Goal: Task Accomplishment & Management: Manage account settings

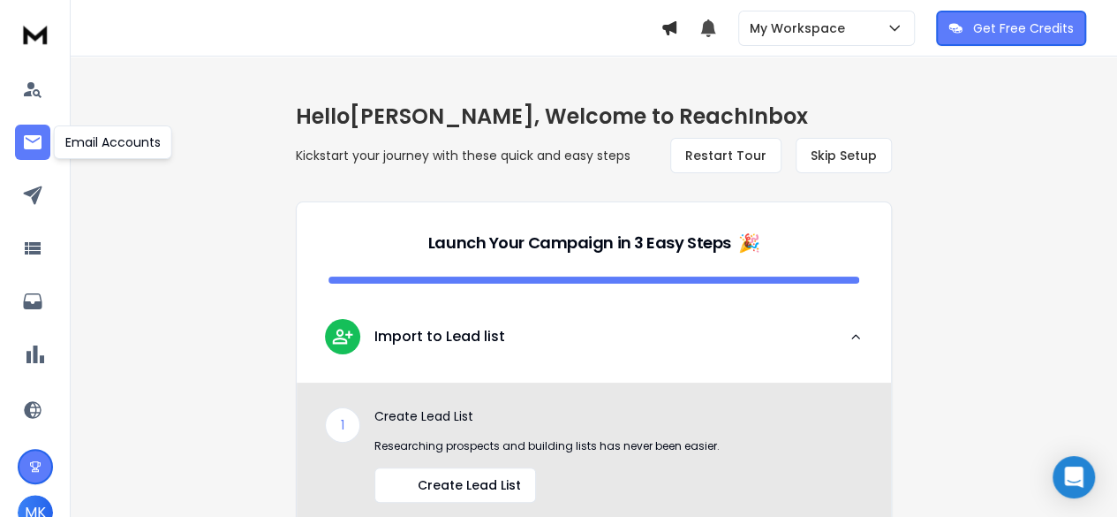
click at [19, 141] on link at bounding box center [32, 142] width 35 height 35
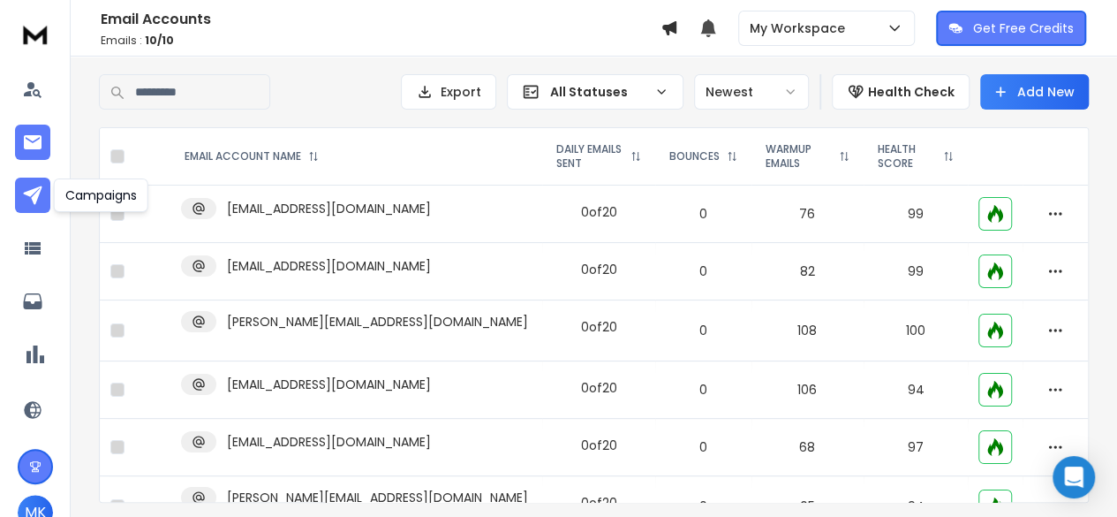
click at [30, 192] on icon at bounding box center [32, 194] width 19 height 19
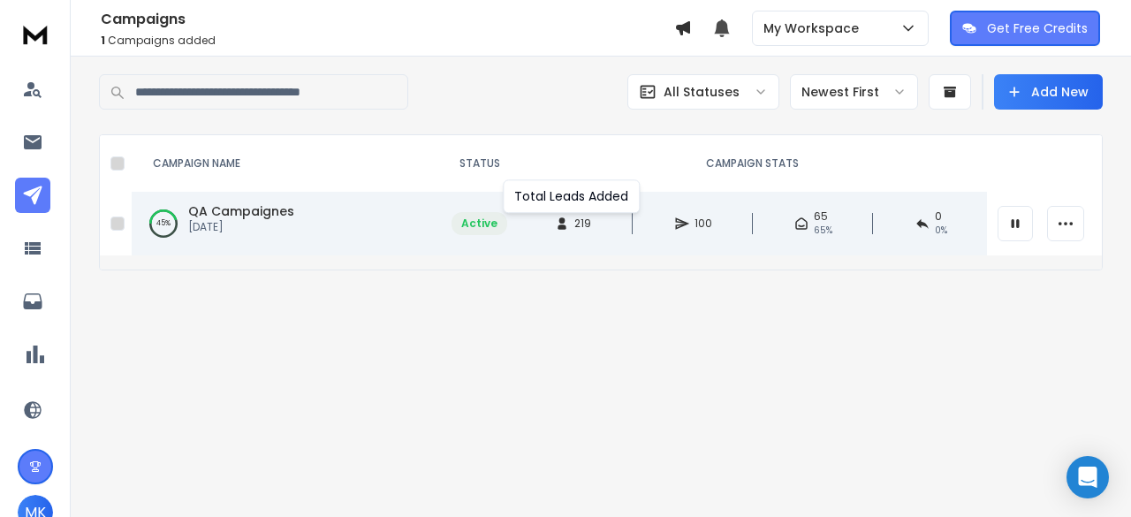
click at [579, 223] on span "219" at bounding box center [583, 223] width 18 height 14
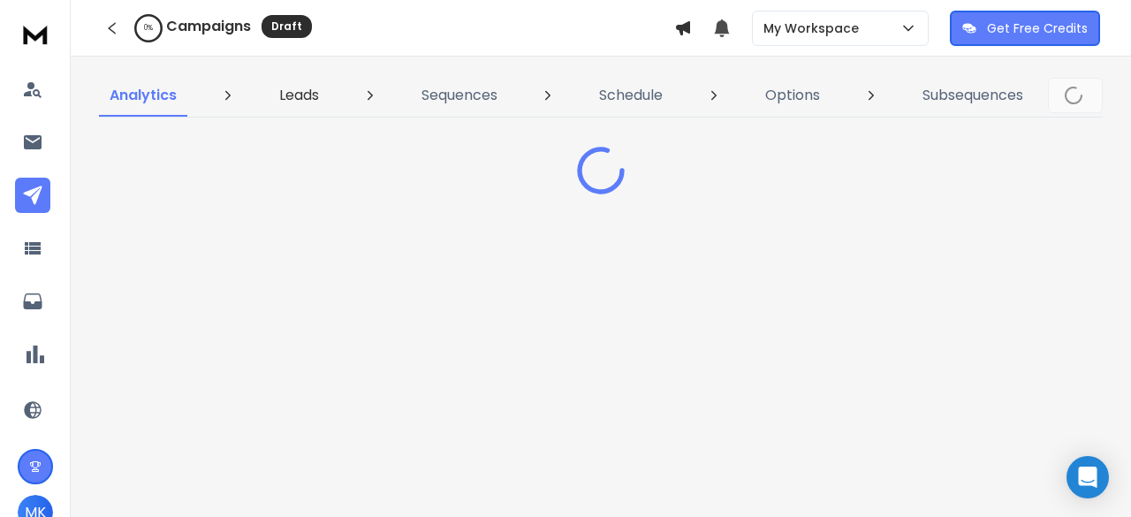
click at [297, 95] on p "Leads" at bounding box center [299, 95] width 40 height 21
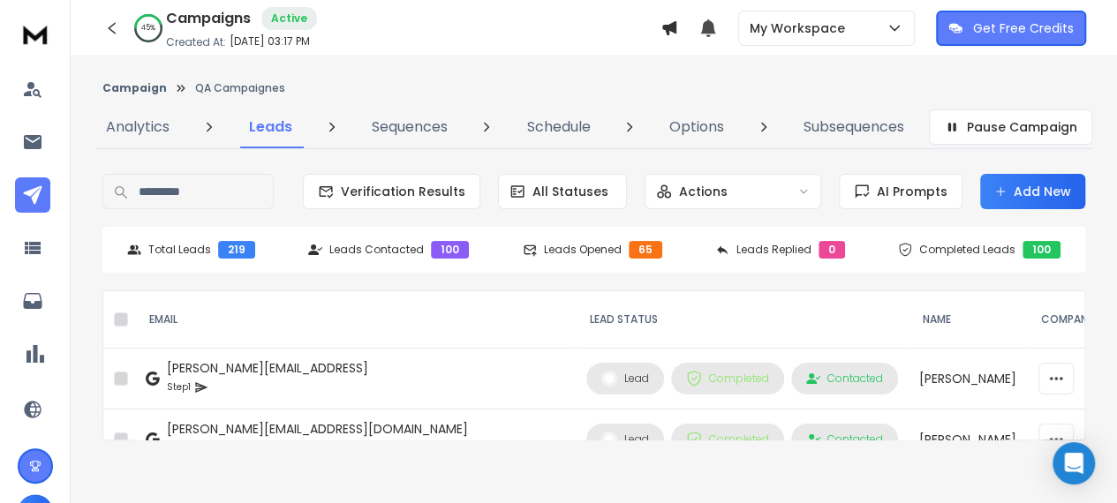
click at [1020, 197] on button "Add New" at bounding box center [1032, 191] width 105 height 35
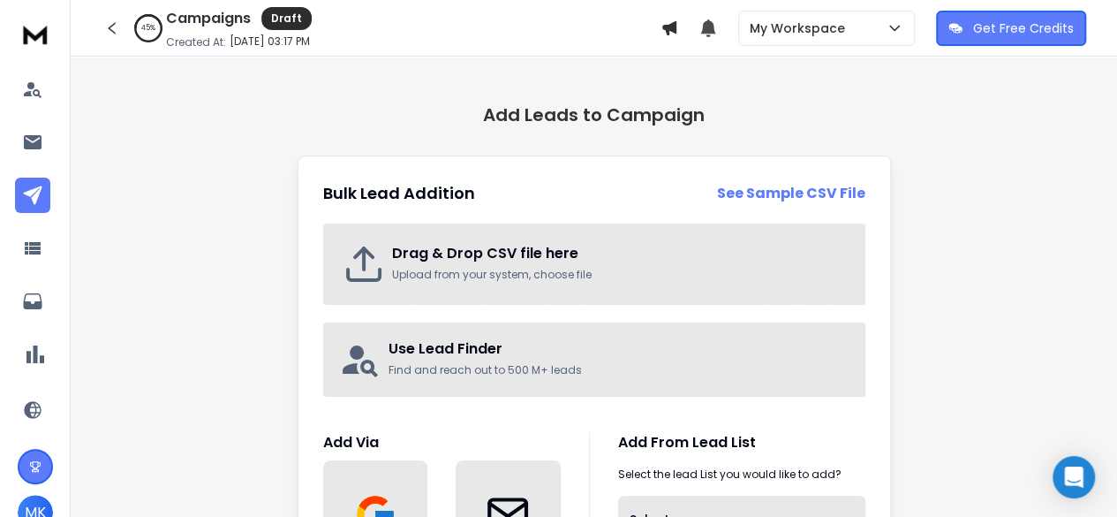
click at [474, 269] on p "Upload from your system, choose file" at bounding box center [619, 275] width 454 height 14
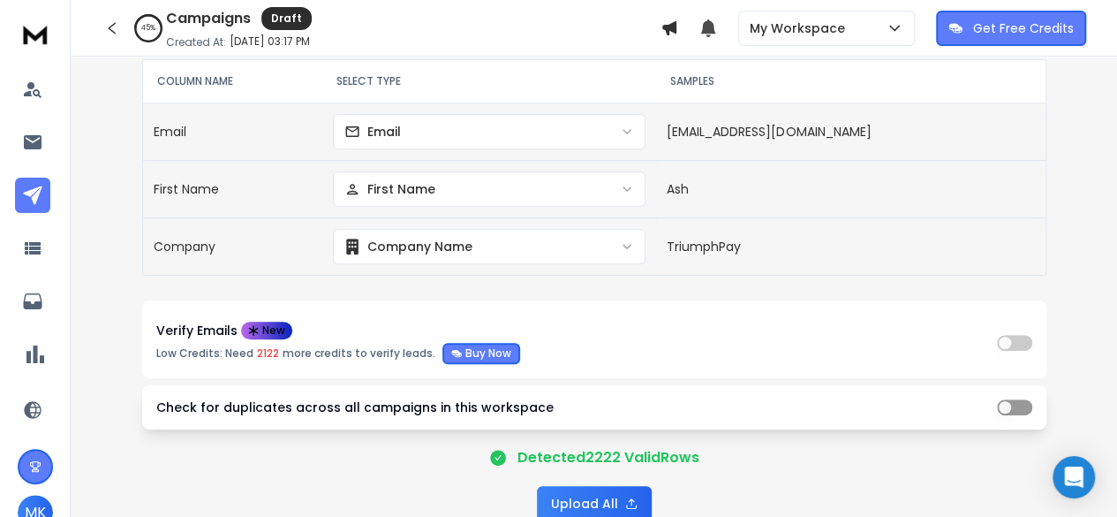
scroll to position [307, 0]
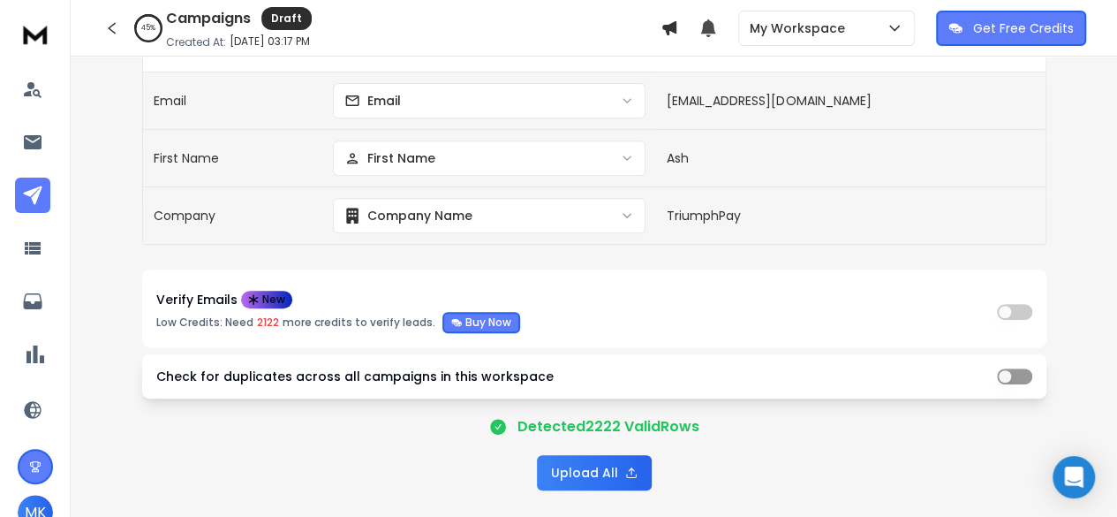
click at [581, 300] on div "Verify Emails New Low Credits: Need 2122 more credits to verify leads. Buy Now" at bounding box center [594, 312] width 876 height 42
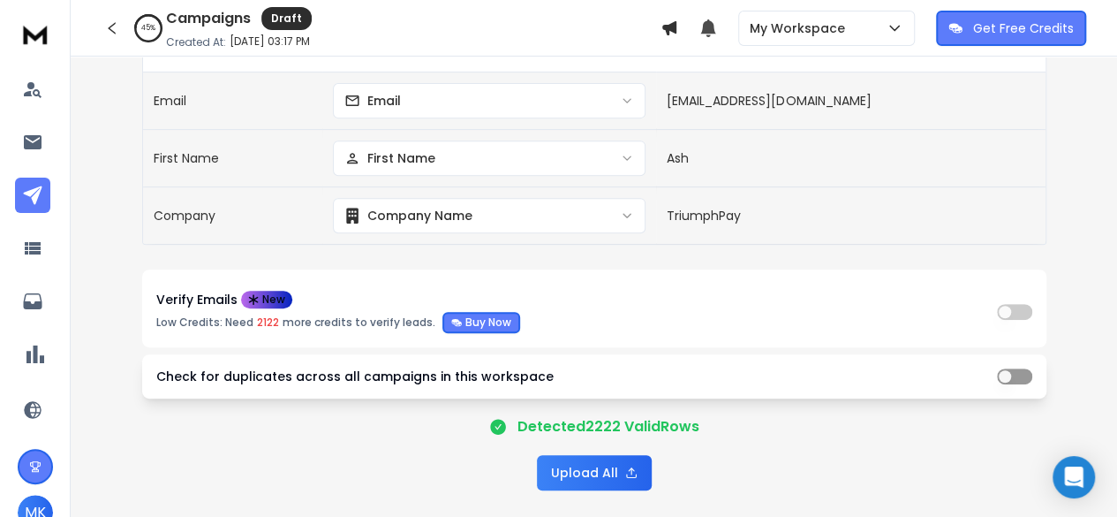
click at [581, 300] on div "Verify Emails New Low Credits: Need 2122 more credits to verify leads. Buy Now" at bounding box center [594, 312] width 876 height 42
click at [601, 464] on button "Upload All" at bounding box center [594, 472] width 115 height 35
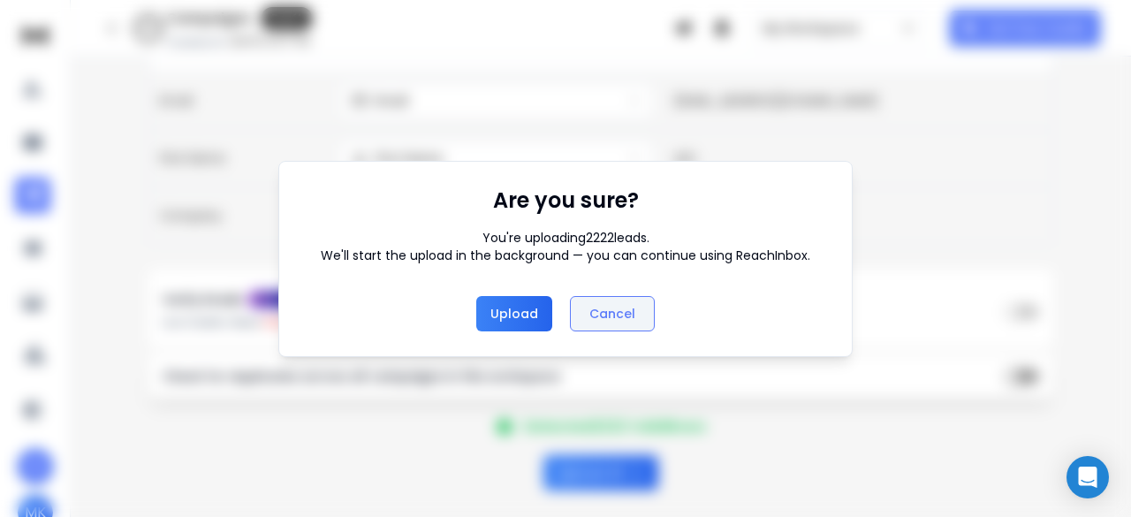
click at [530, 324] on button "Upload" at bounding box center [514, 313] width 76 height 35
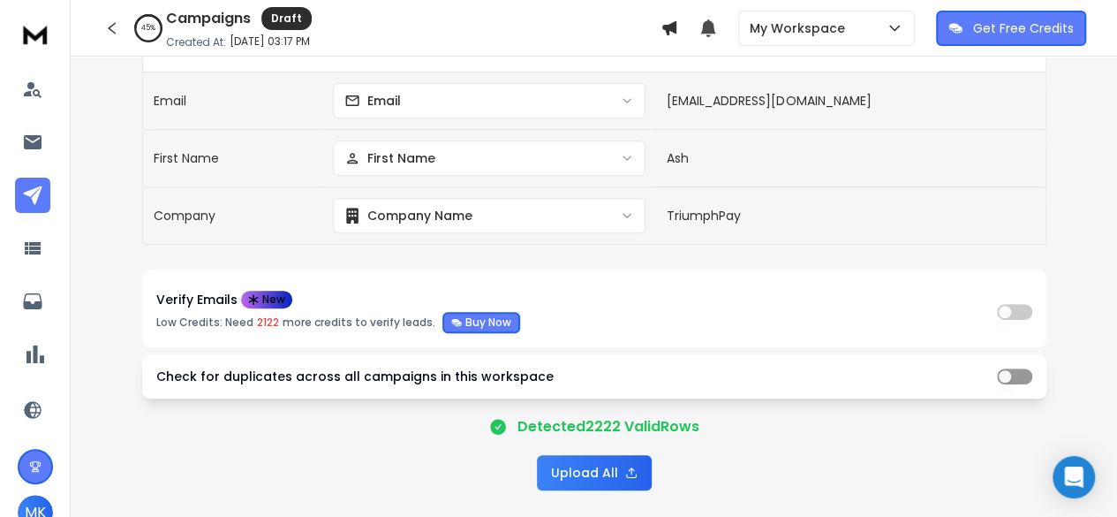
click at [852, 341] on div "Verify Emails New Low Credits: Need 2122 more credits to verify leads. Buy Now" at bounding box center [594, 308] width 904 height 78
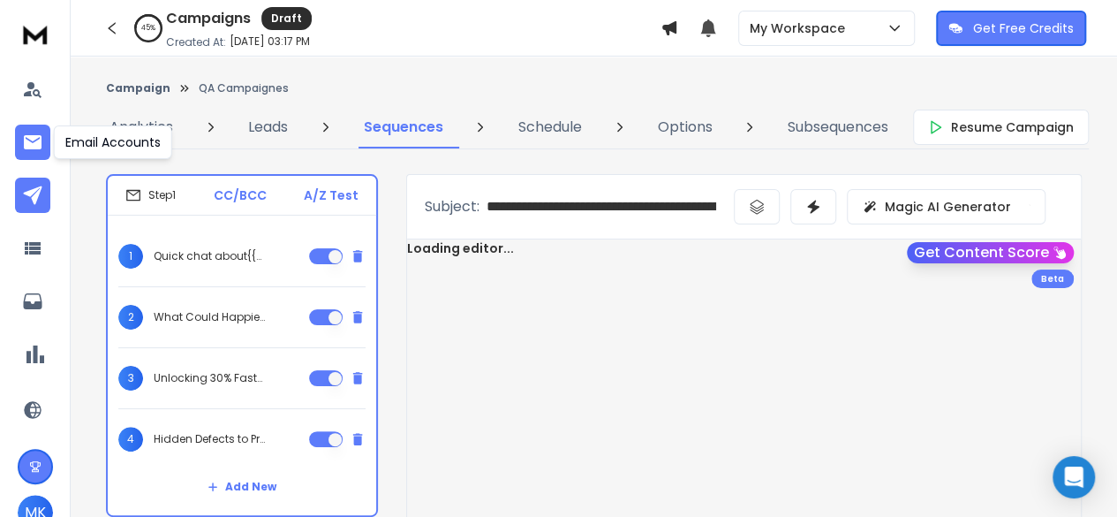
click at [30, 143] on icon at bounding box center [33, 142] width 18 height 14
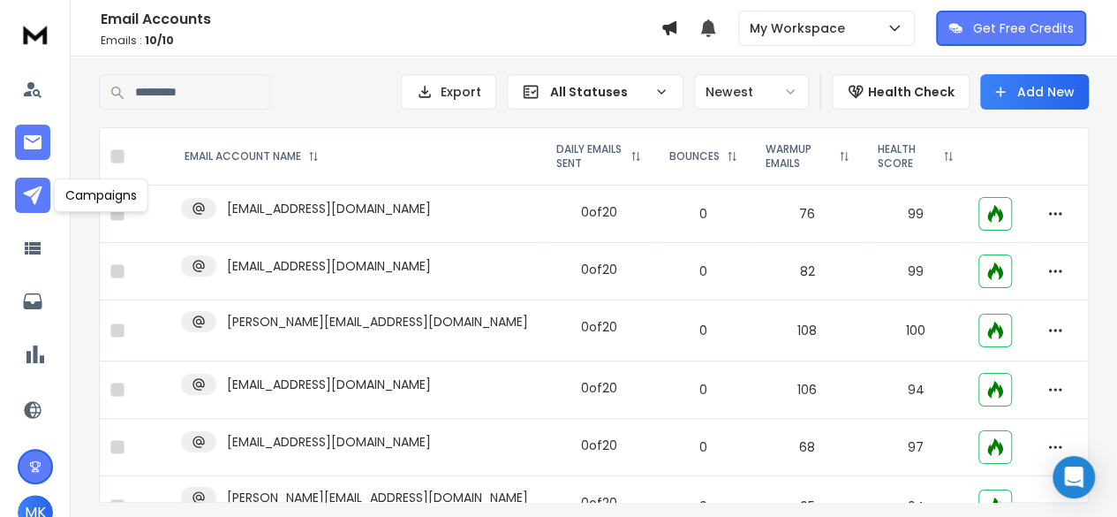
click at [34, 193] on icon at bounding box center [32, 195] width 21 height 21
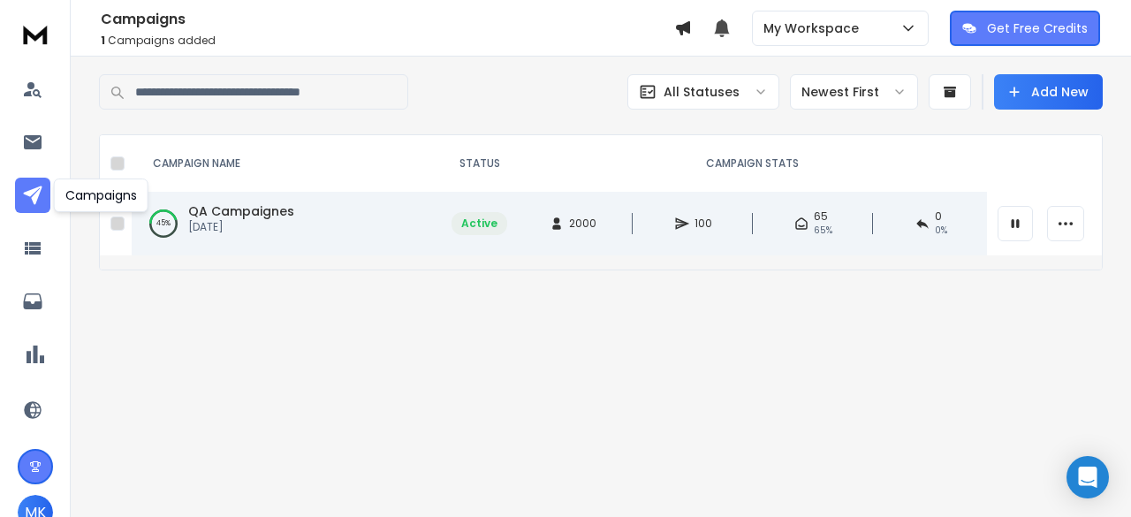
click at [310, 206] on div "45 % QA Campaignes [DATE]" at bounding box center [286, 223] width 274 height 42
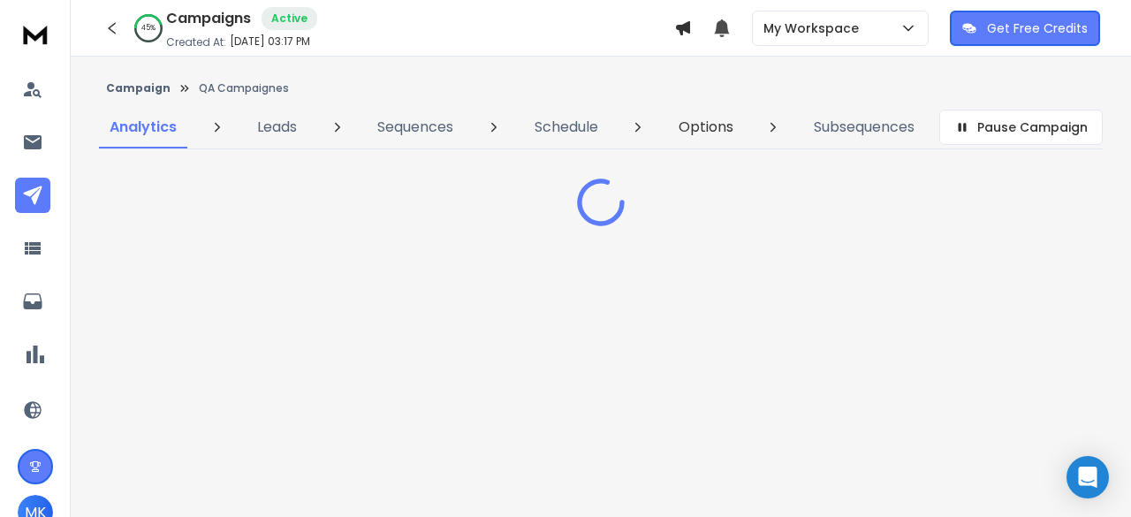
click at [700, 127] on p "Options" at bounding box center [705, 127] width 55 height 21
select select "*********"
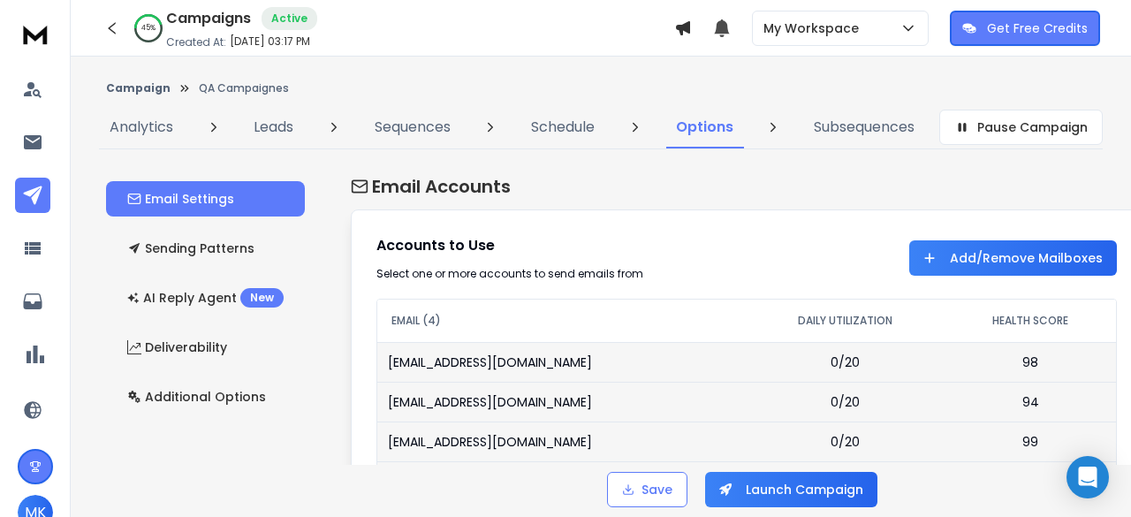
click at [764, 261] on div "Add/Remove Mailboxes" at bounding box center [940, 257] width 352 height 35
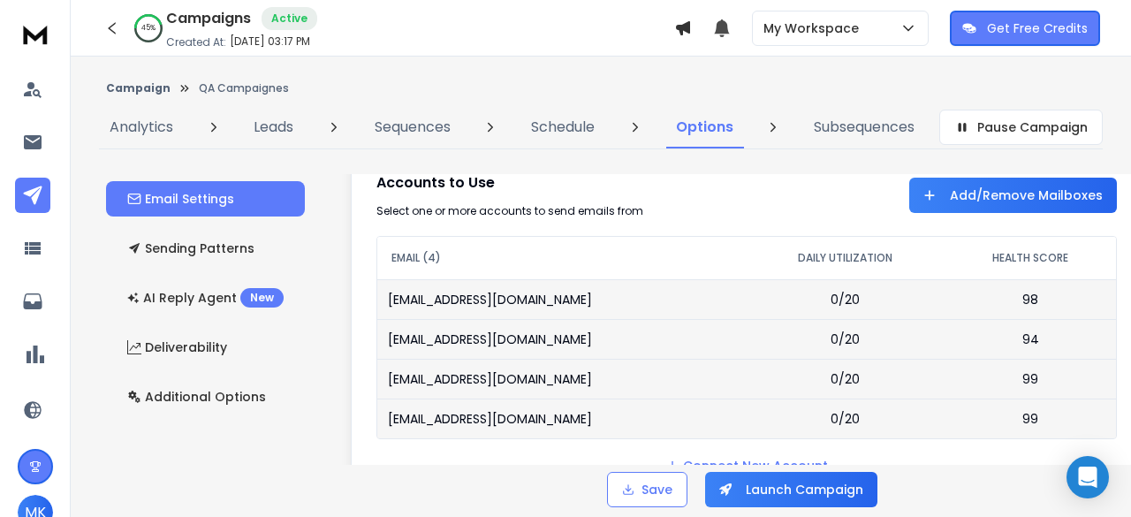
scroll to position [62, 0]
click at [1010, 205] on button "Add/Remove Mailboxes" at bounding box center [1013, 195] width 208 height 35
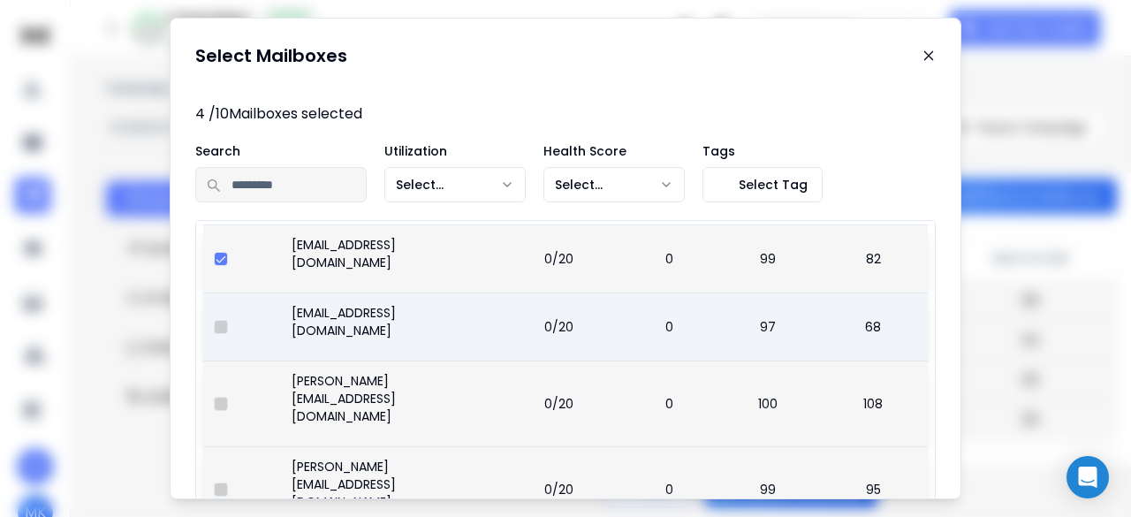
scroll to position [45, 0]
click at [223, 321] on button "button" at bounding box center [221, 328] width 14 height 14
click at [221, 397] on button "button" at bounding box center [221, 404] width 14 height 14
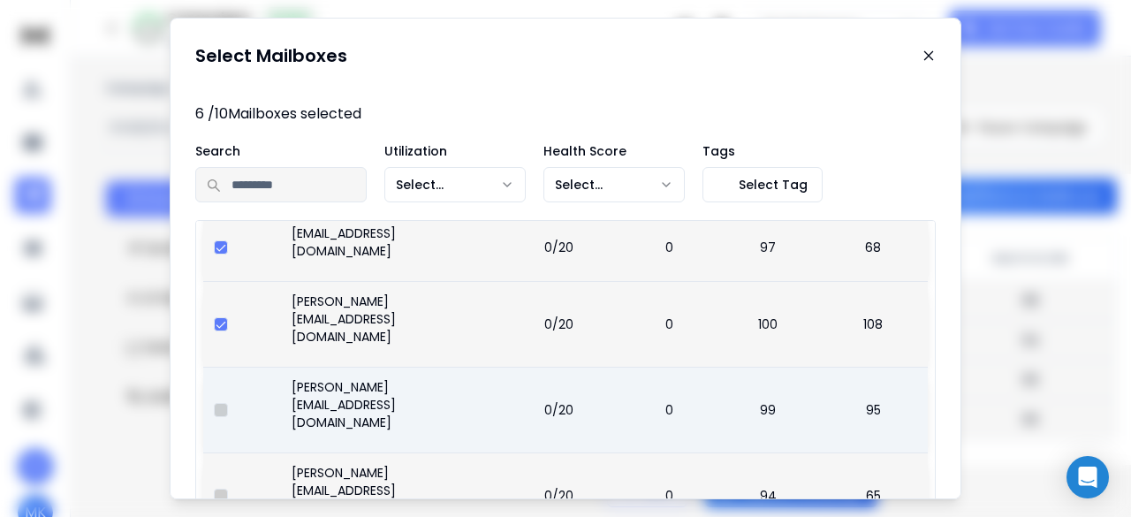
click at [220, 403] on button "button" at bounding box center [221, 410] width 14 height 14
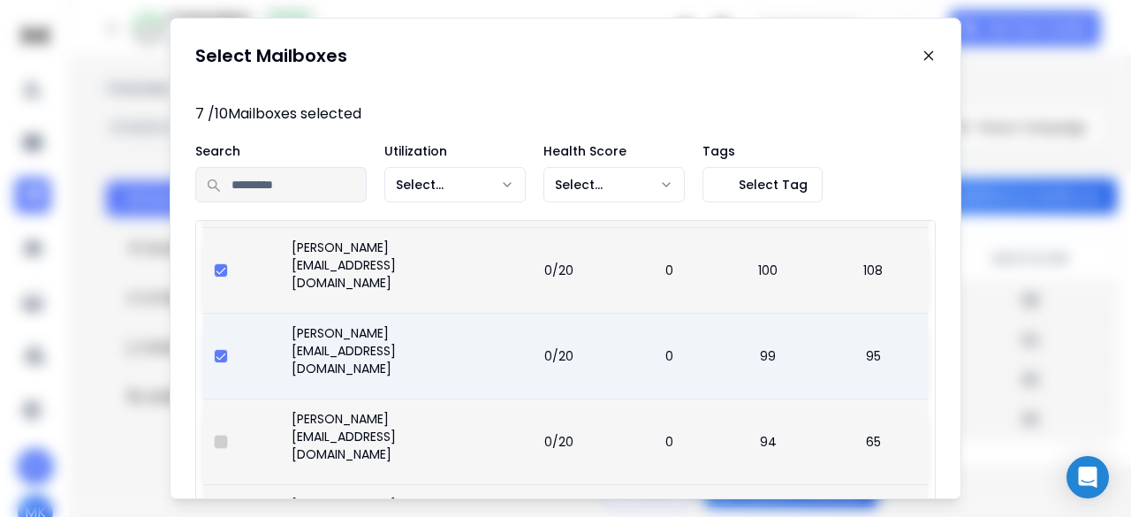
scroll to position [185, 0]
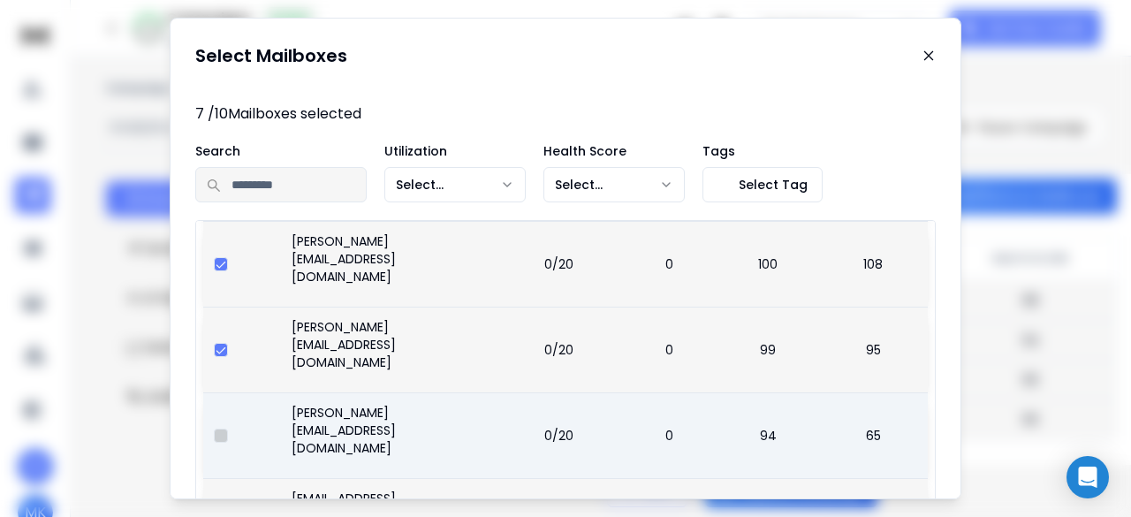
click at [221, 428] on button "button" at bounding box center [221, 435] width 14 height 14
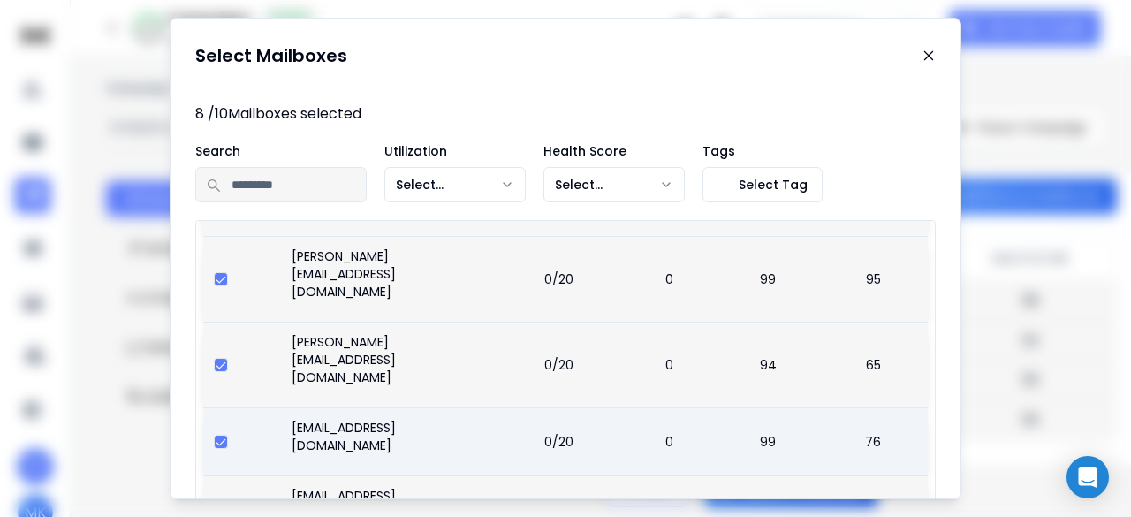
scroll to position [276, 0]
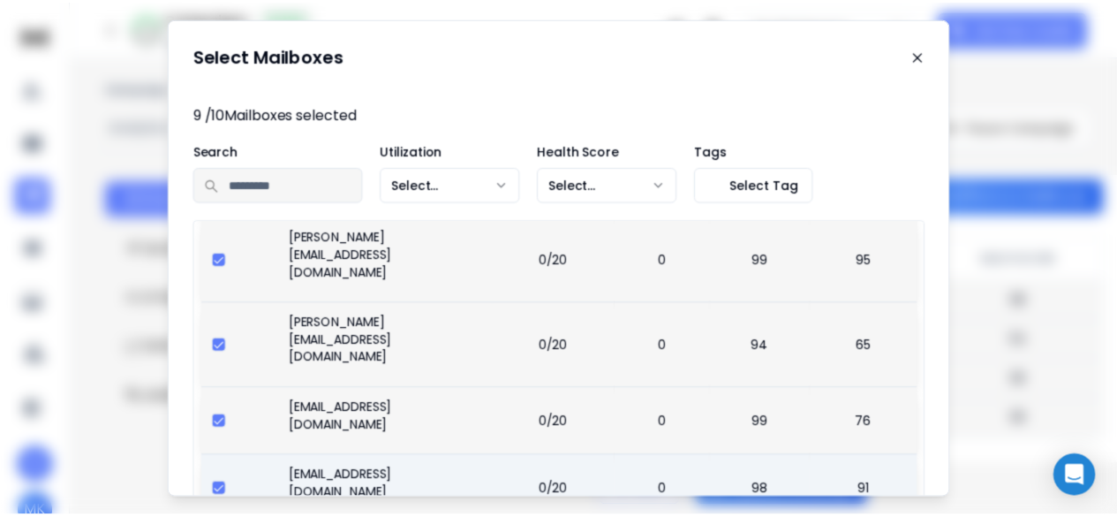
scroll to position [152, 0]
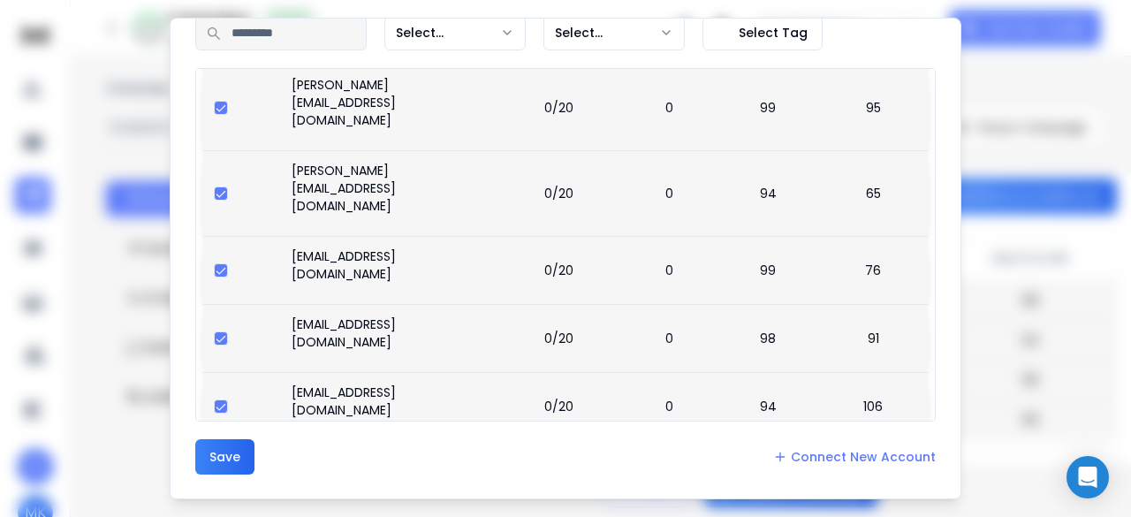
click at [235, 451] on button "Save" at bounding box center [224, 456] width 59 height 35
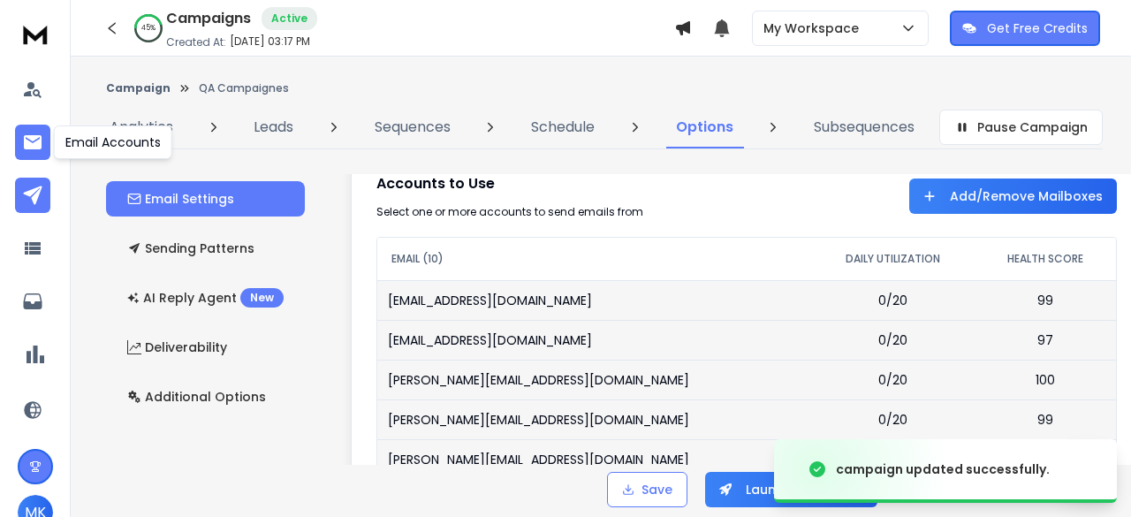
click at [24, 139] on icon at bounding box center [33, 142] width 18 height 14
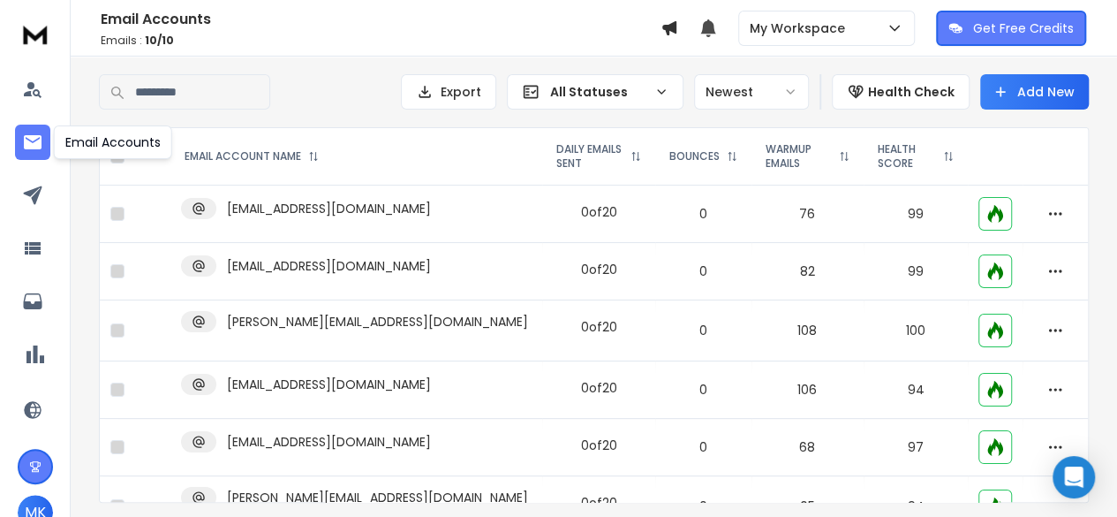
click at [41, 132] on icon at bounding box center [32, 142] width 21 height 21
